Goal: Navigation & Orientation: Find specific page/section

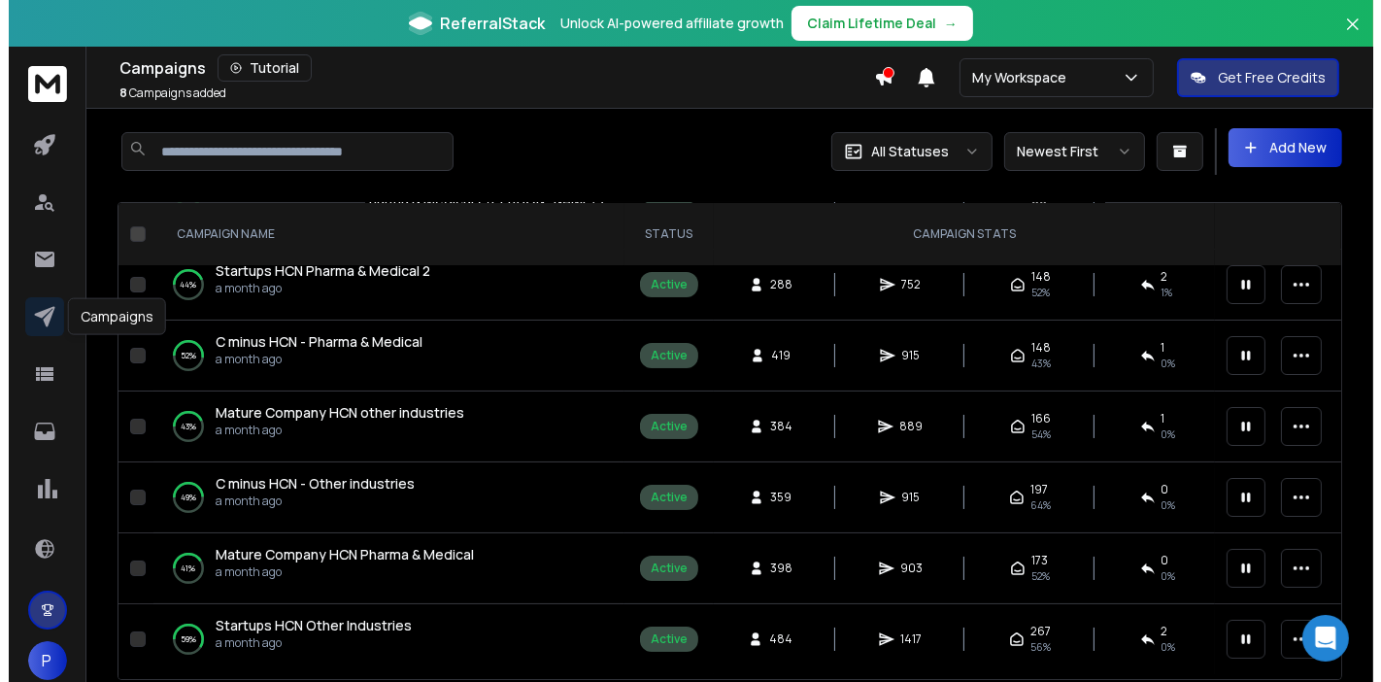
scroll to position [165, 0]
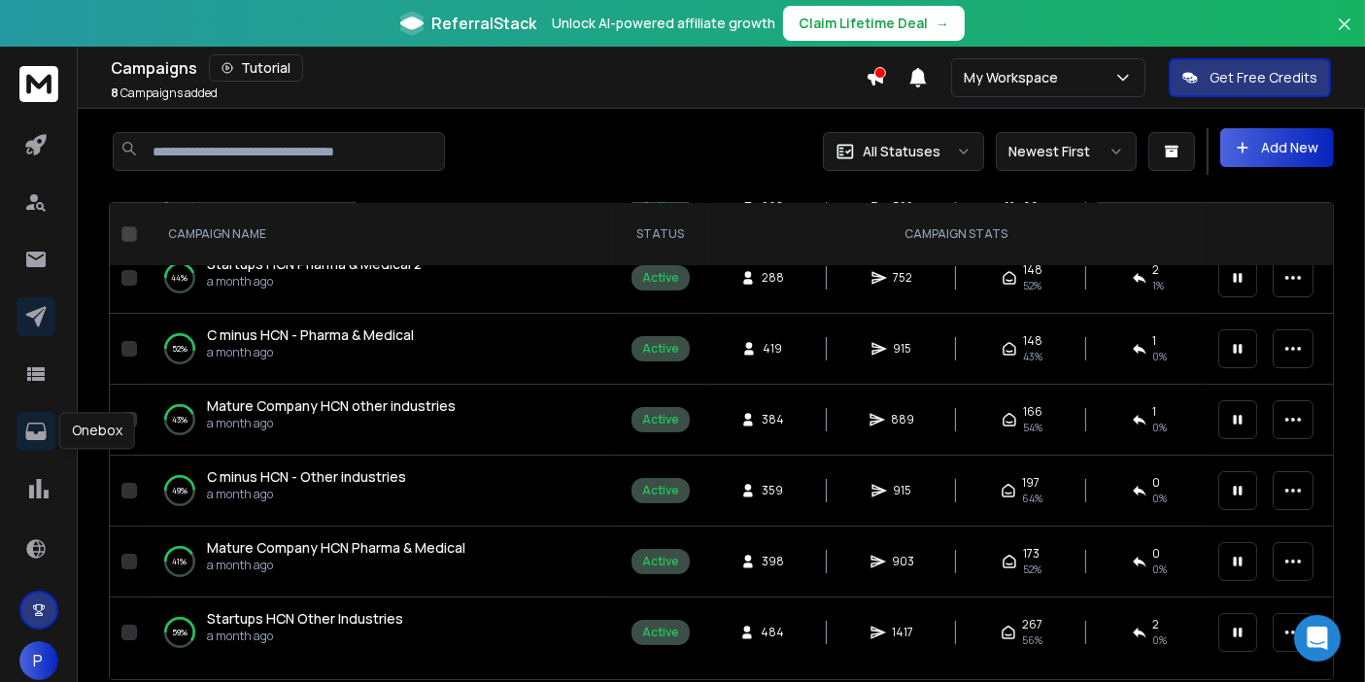
click at [29, 444] on link at bounding box center [36, 431] width 39 height 39
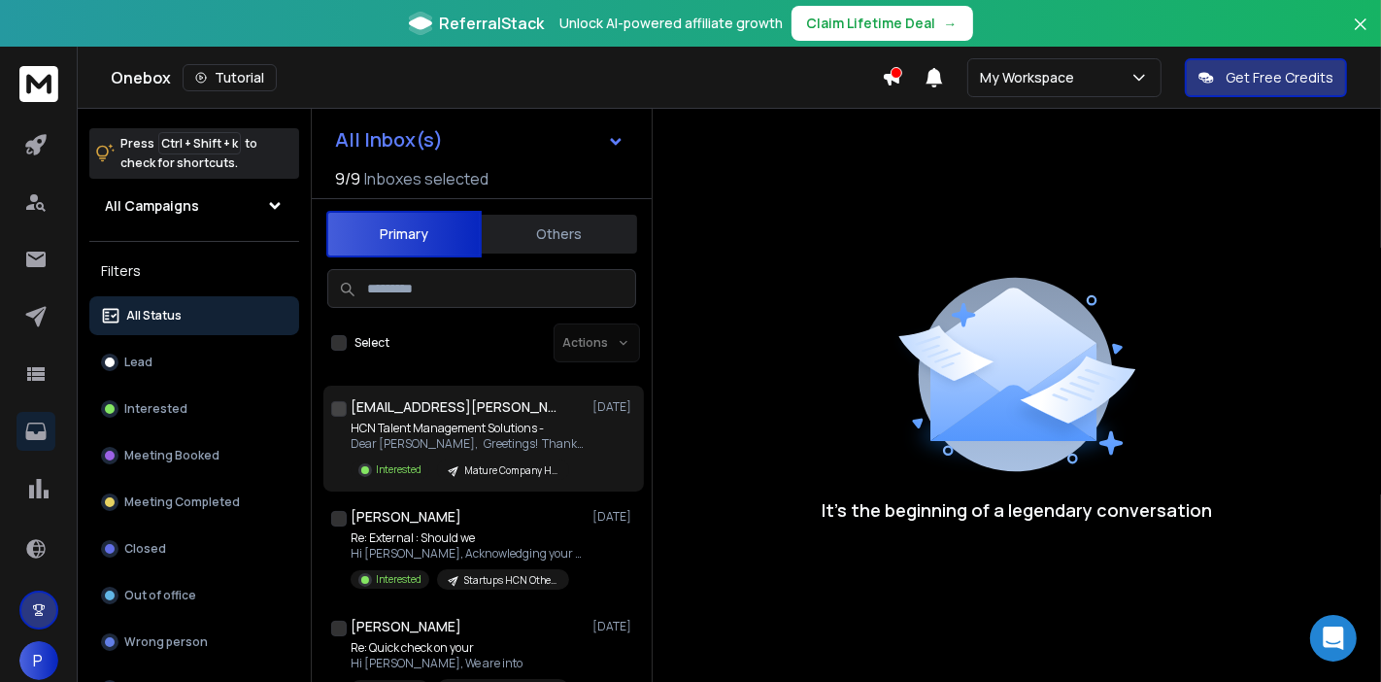
click at [460, 412] on h1 "[EMAIL_ADDRESS][PERSON_NAME][DOMAIN_NAME]" at bounding box center [458, 406] width 214 height 19
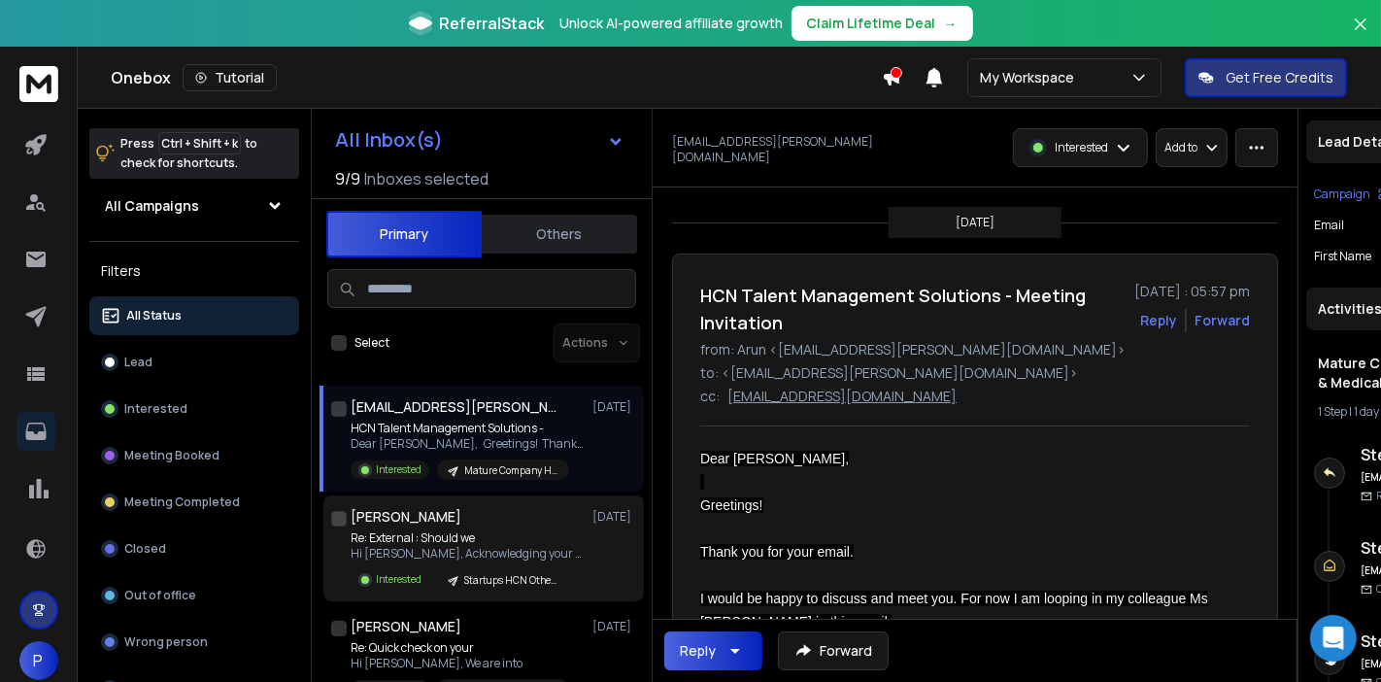
click at [474, 526] on div "[PERSON_NAME] [DATE] Re: External : Should we Hi [PERSON_NAME], Acknowledging y…" at bounding box center [494, 548] width 286 height 83
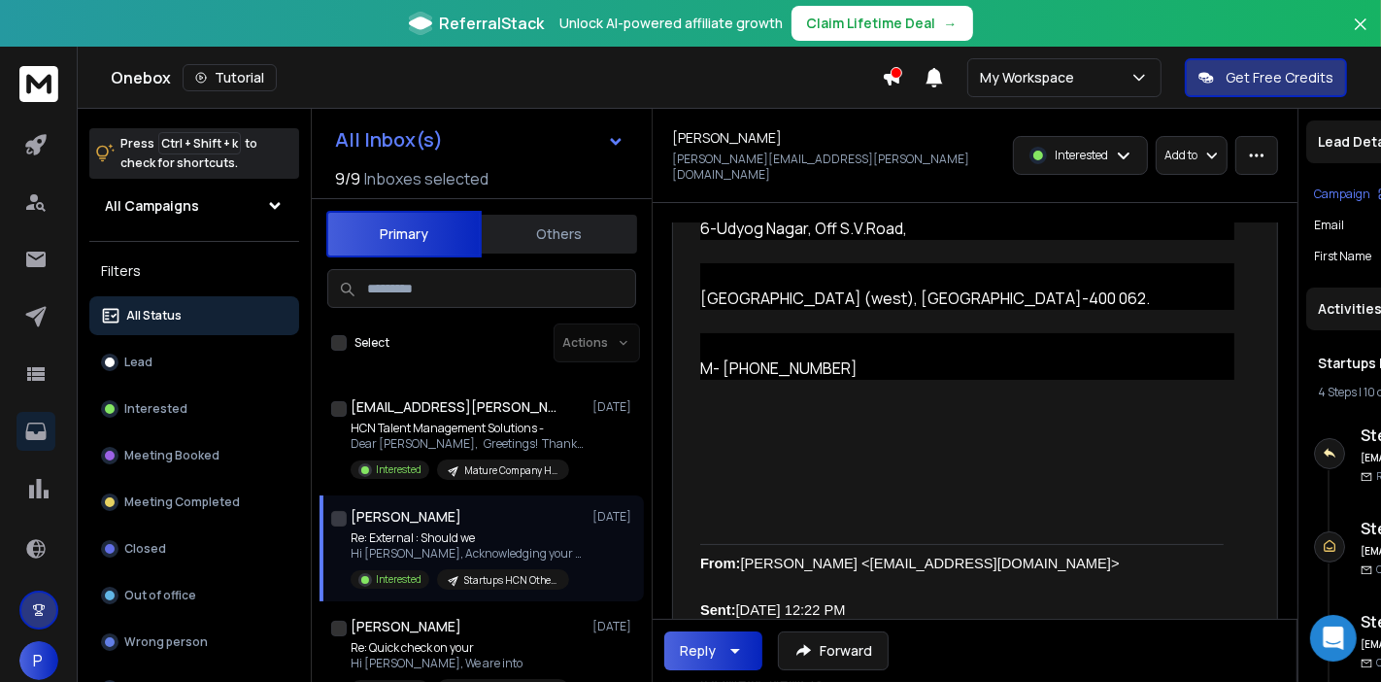
scroll to position [135, 0]
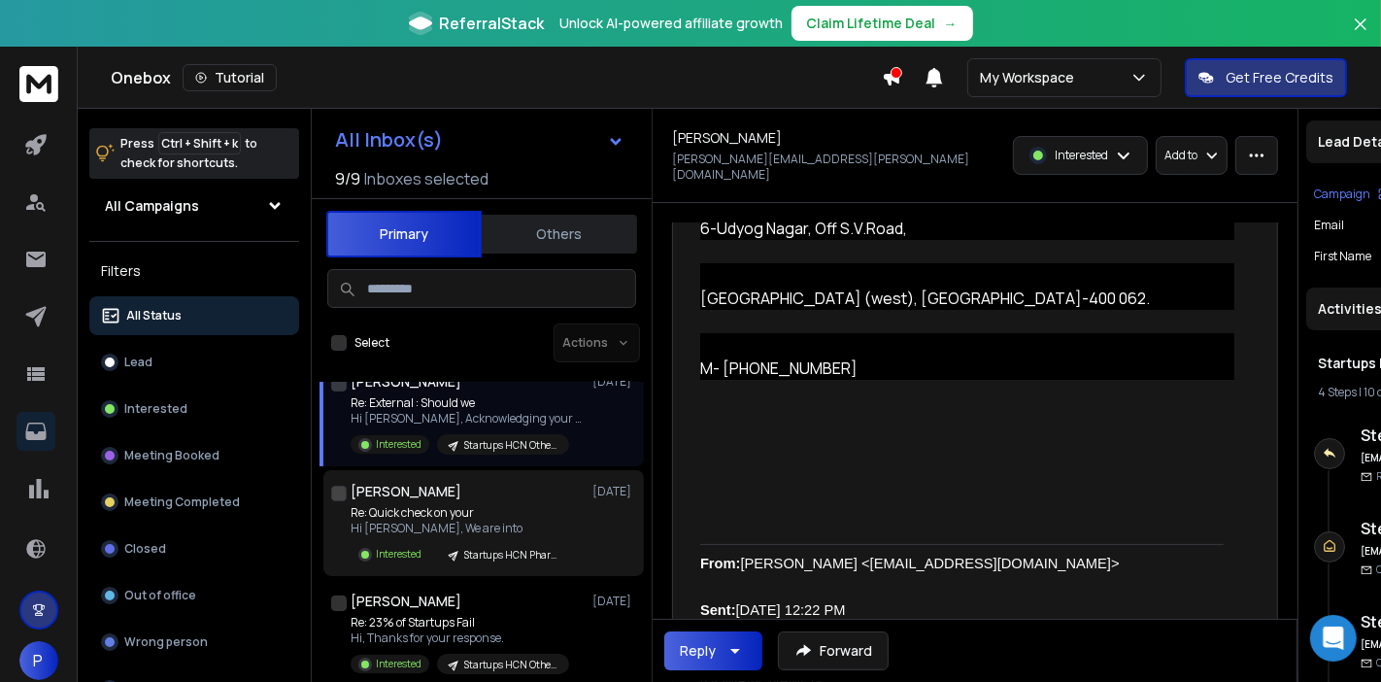
click at [468, 498] on div "[PERSON_NAME] [DATE]" at bounding box center [494, 491] width 286 height 19
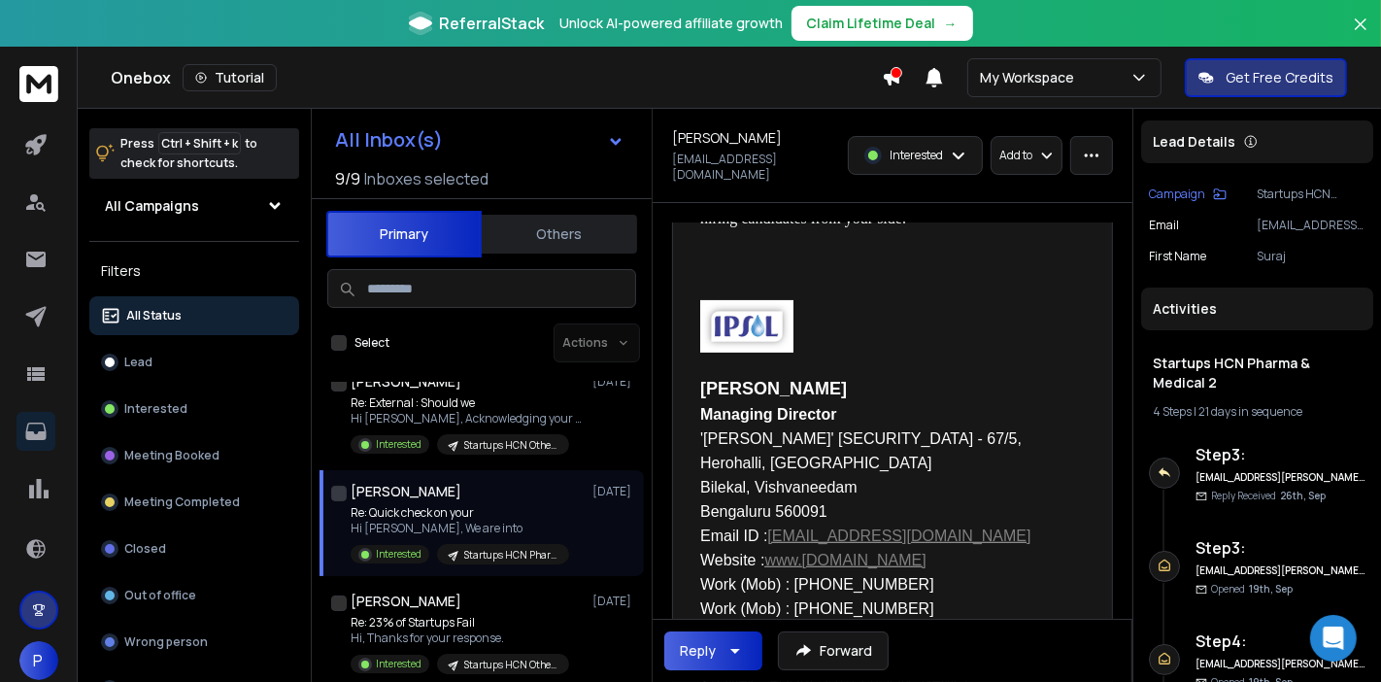
scroll to position [358, 0]
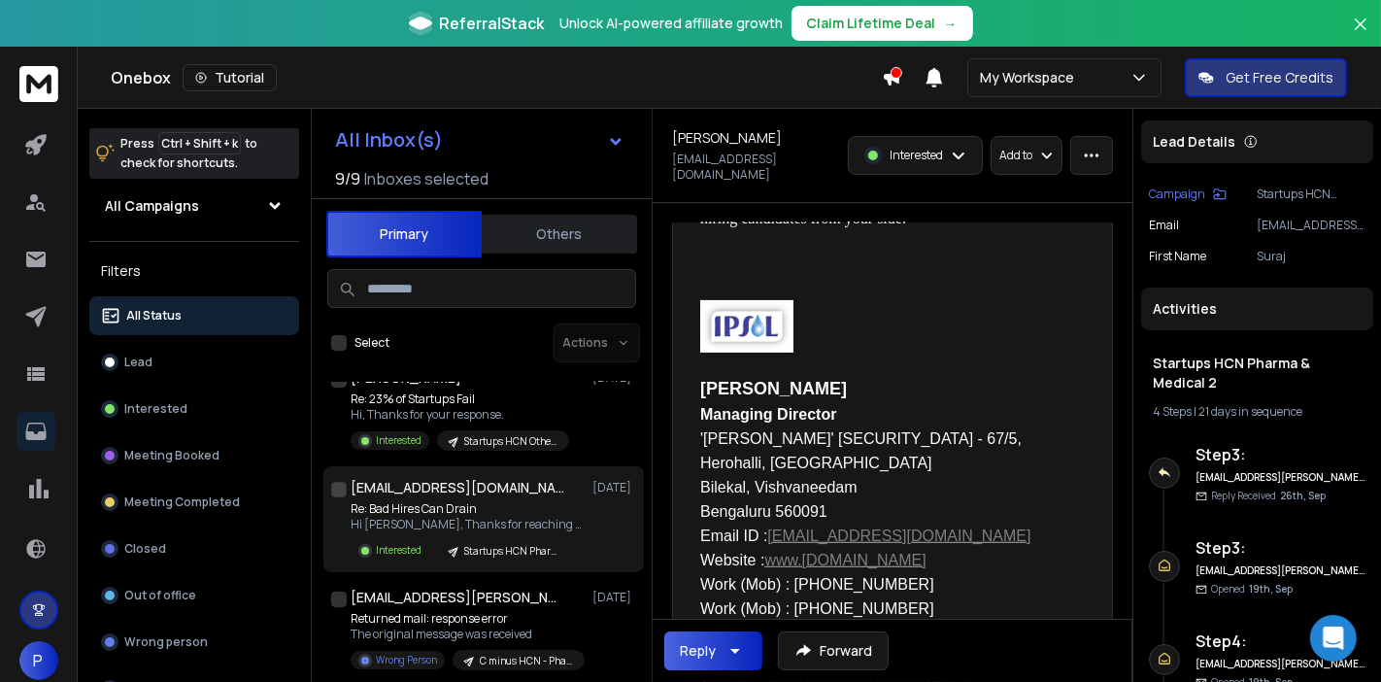
click at [441, 468] on div "[EMAIL_ADDRESS][DOMAIN_NAME] [DATE] Re: Bad Hires Can Drain Hi [PERSON_NAME], T…" at bounding box center [484, 519] width 321 height 106
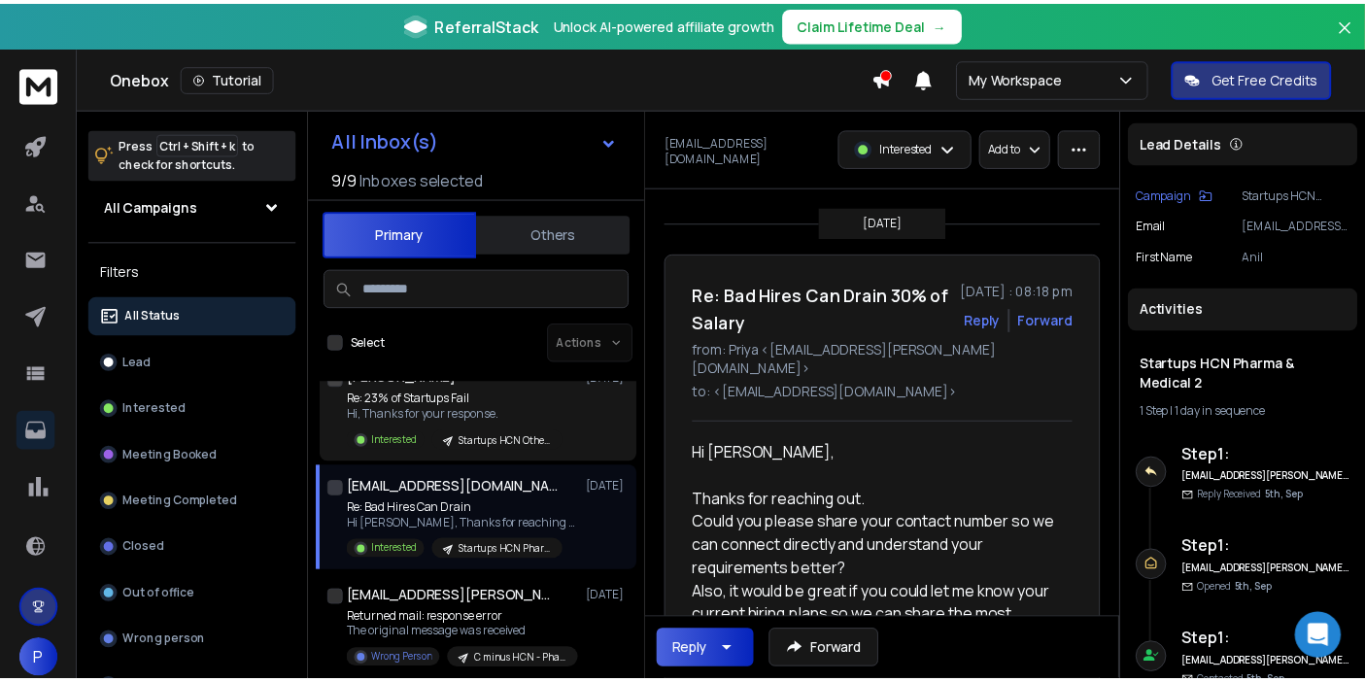
scroll to position [0, 0]
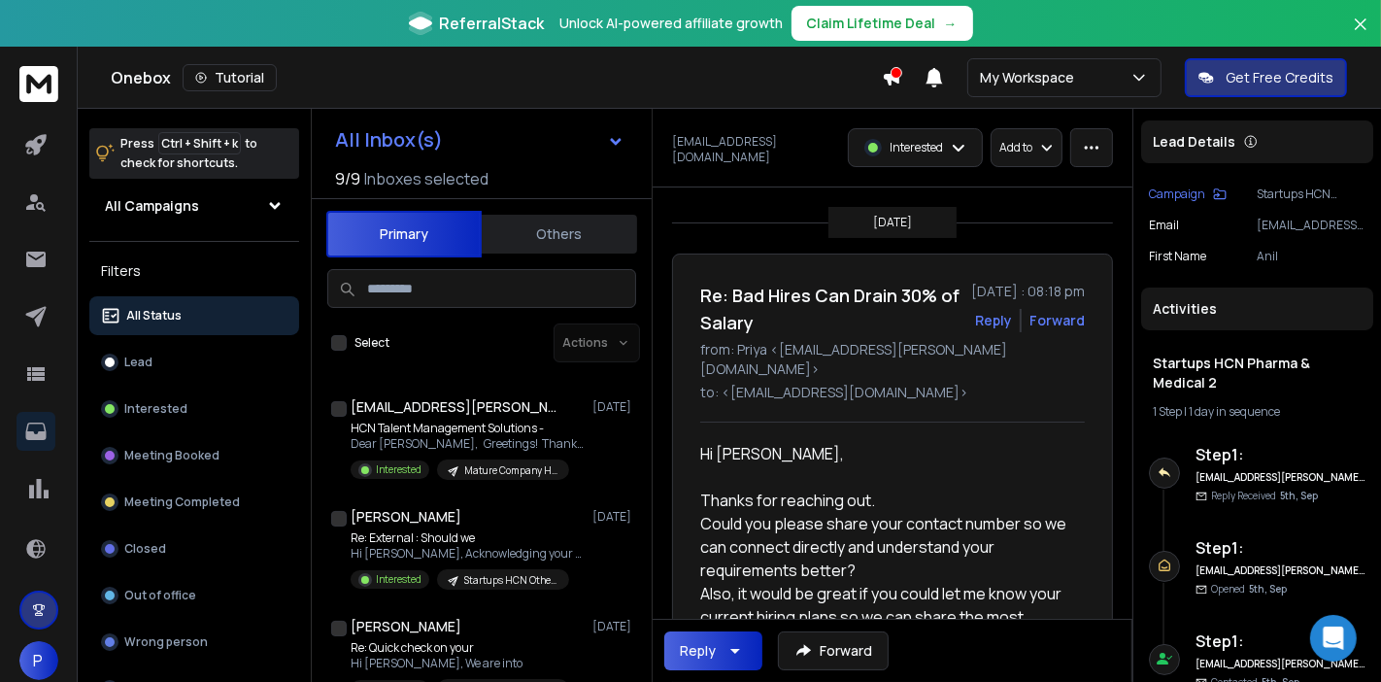
click at [187, 303] on button "All Status" at bounding box center [194, 315] width 210 height 39
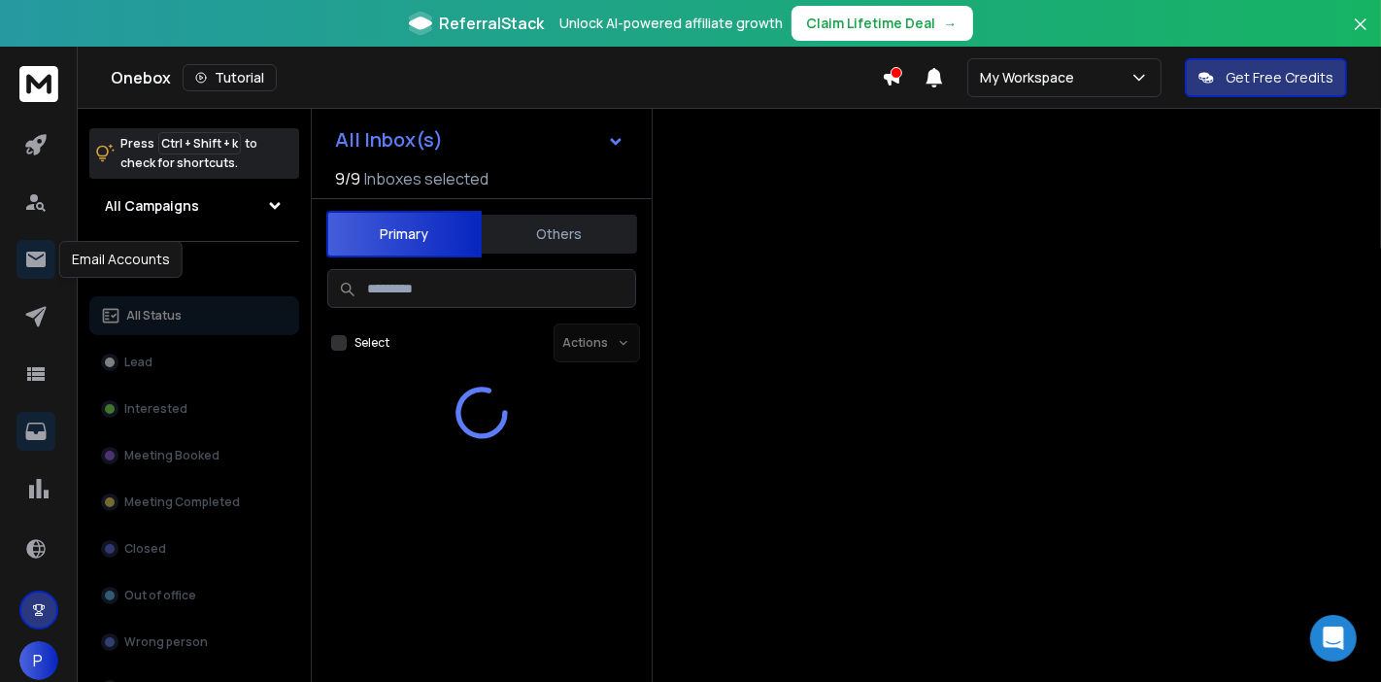
drag, startPoint x: 33, startPoint y: 234, endPoint x: 36, endPoint y: 246, distance: 12.0
click at [36, 246] on div at bounding box center [39, 350] width 45 height 450
click at [36, 246] on link at bounding box center [36, 259] width 39 height 39
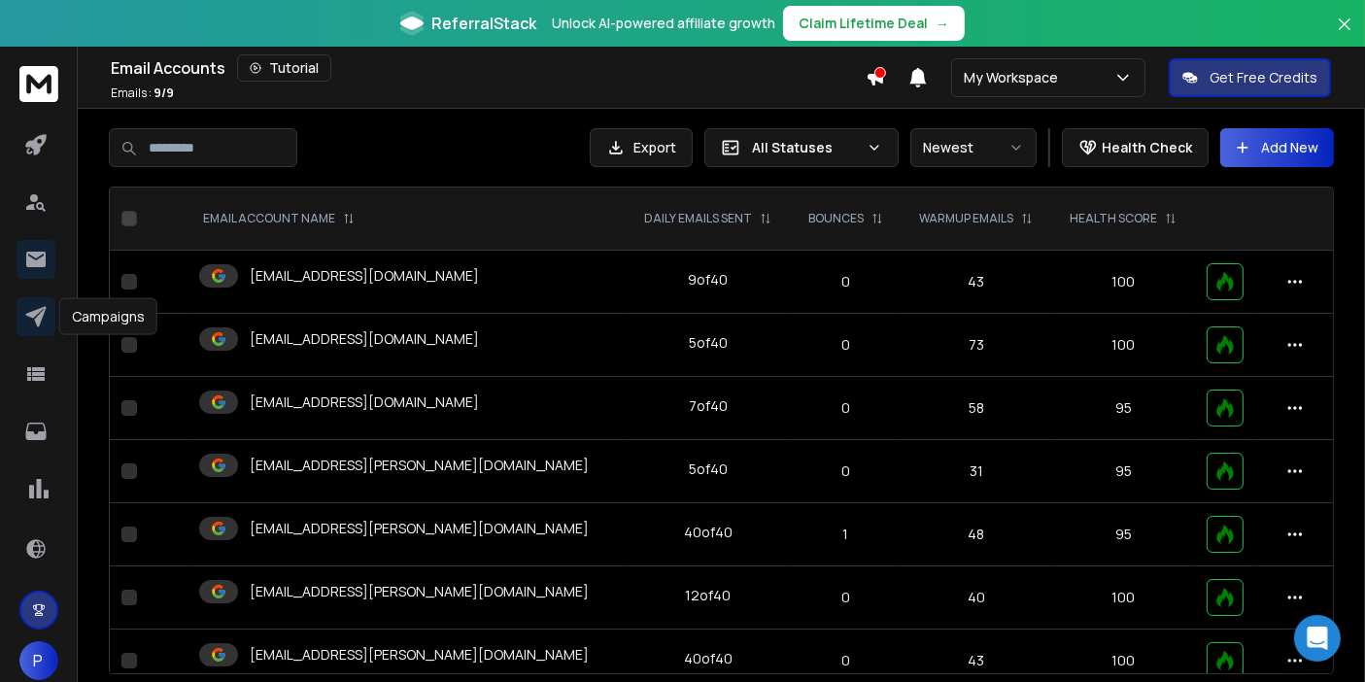
click at [36, 331] on link at bounding box center [36, 316] width 39 height 39
